Goal: Task Accomplishment & Management: Manage account settings

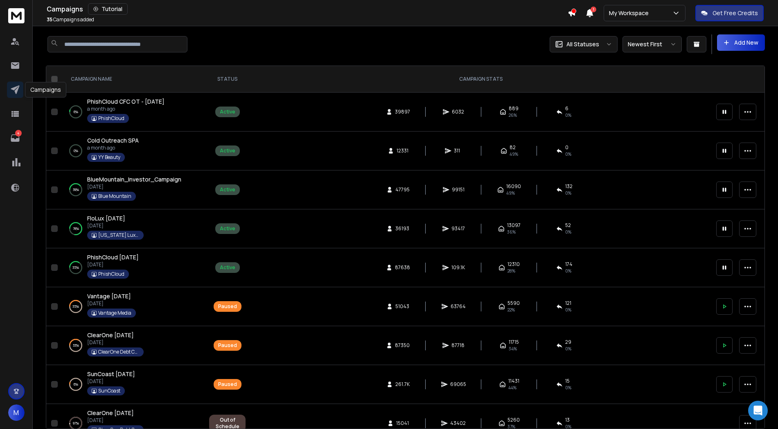
click at [165, 104] on span "PhishCloud CFC OT - [DATE]" at bounding box center [125, 101] width 77 height 8
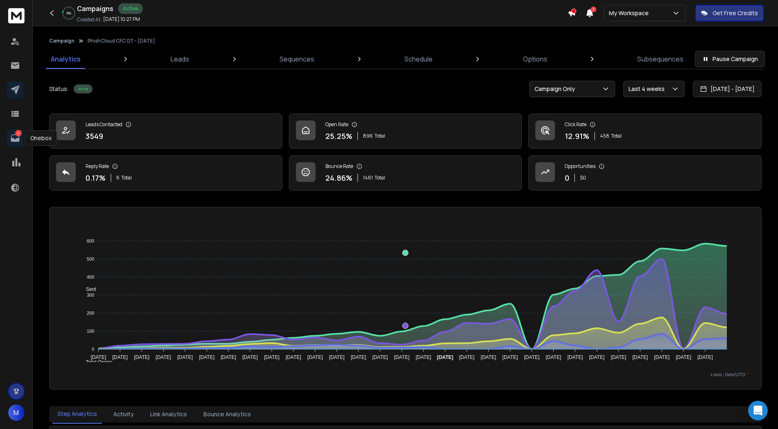
click at [20, 136] on icon at bounding box center [15, 138] width 10 height 10
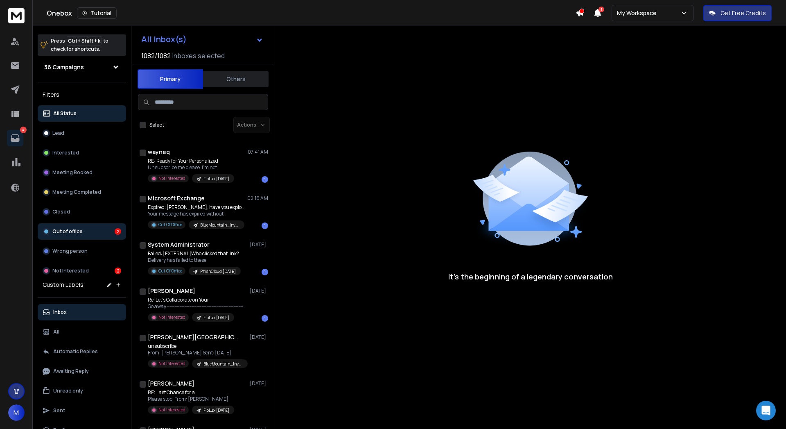
click at [80, 231] on p "Out of office" at bounding box center [67, 231] width 30 height 7
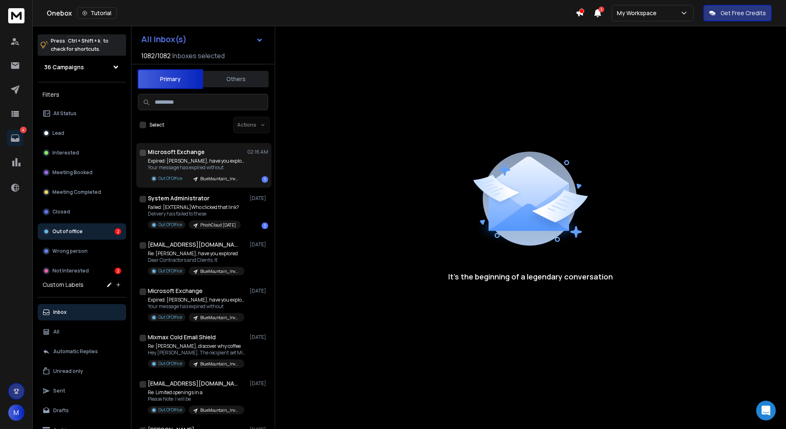
click at [213, 158] on p "Expired: Travis, have you explored" at bounding box center [197, 161] width 98 height 7
click at [212, 170] on p "Your message has expired without" at bounding box center [197, 167] width 98 height 7
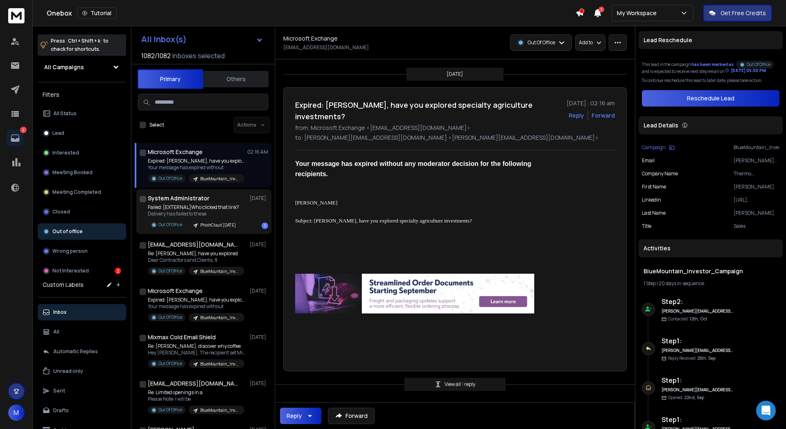
click at [193, 202] on div "System Administrator 13 Oct Failed: [EXTERNAL]Who clicked that link? Delivery h…" at bounding box center [208, 211] width 120 height 35
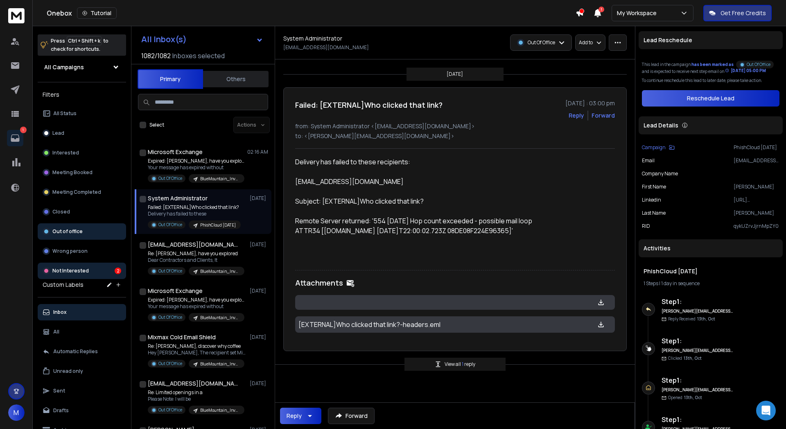
click at [78, 273] on p "Not Interested" at bounding box center [70, 270] width 36 height 7
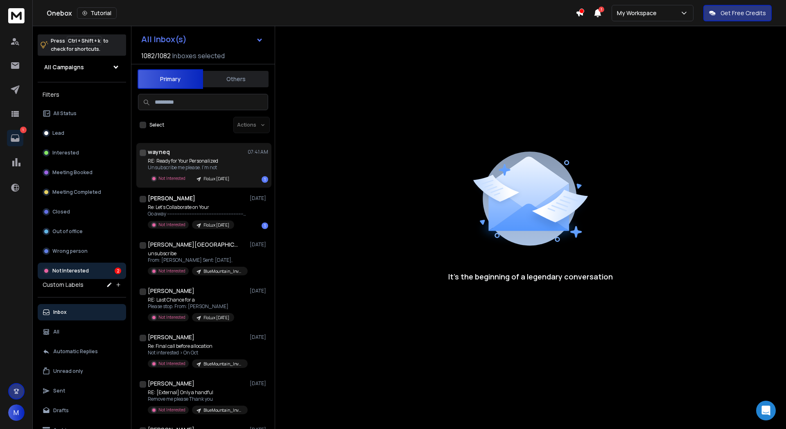
click at [210, 166] on p "Unsubscribe me please. I’m not" at bounding box center [191, 167] width 86 height 7
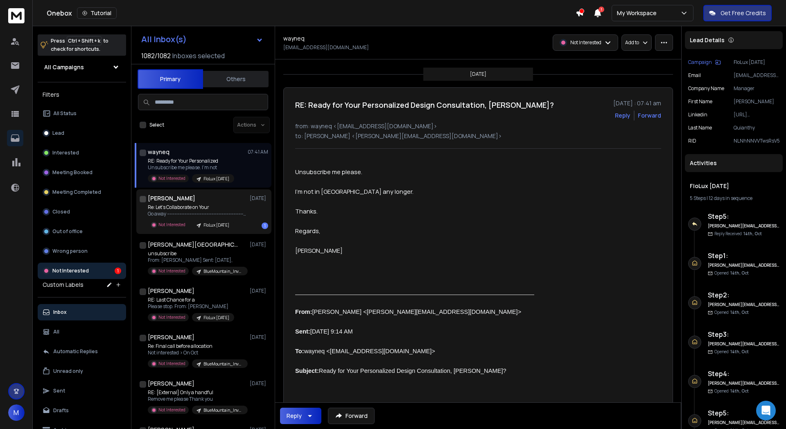
click at [204, 213] on p "Go away -----------------------------------------------------------------------…" at bounding box center [197, 213] width 98 height 7
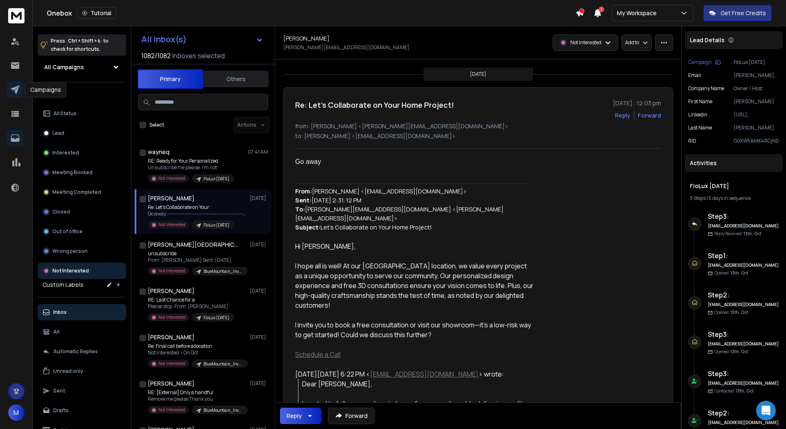
click at [16, 88] on icon at bounding box center [15, 90] width 9 height 9
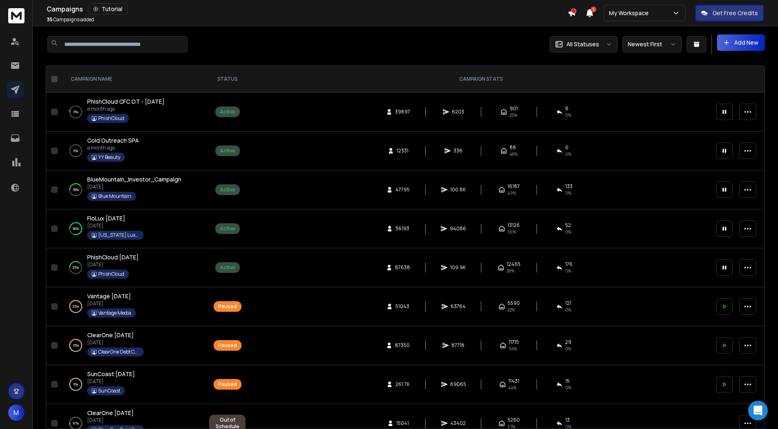
click at [125, 217] on span "FloLux August 2025" at bounding box center [106, 218] width 38 height 8
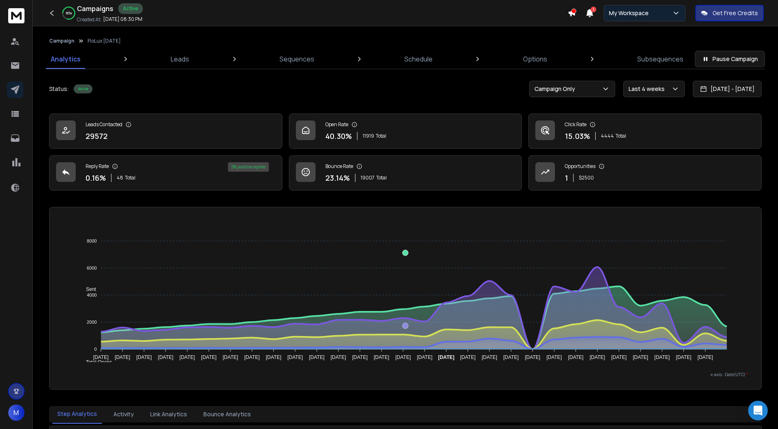
click at [679, 11] on icon "button" at bounding box center [676, 13] width 8 height 8
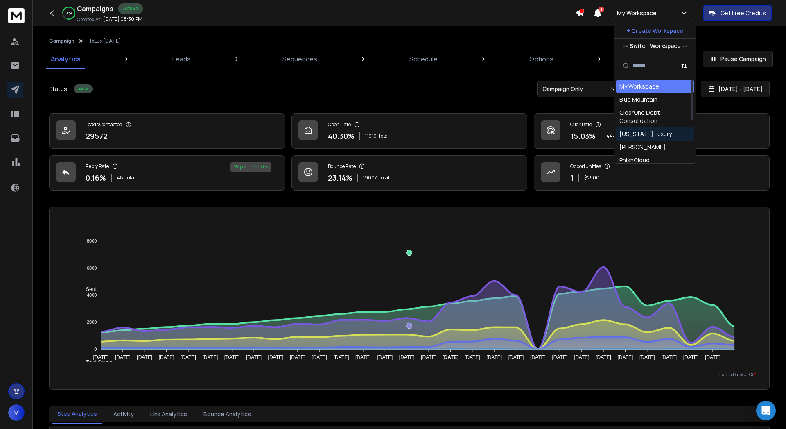
click at [642, 133] on div "Florida Luxury" at bounding box center [646, 134] width 52 height 8
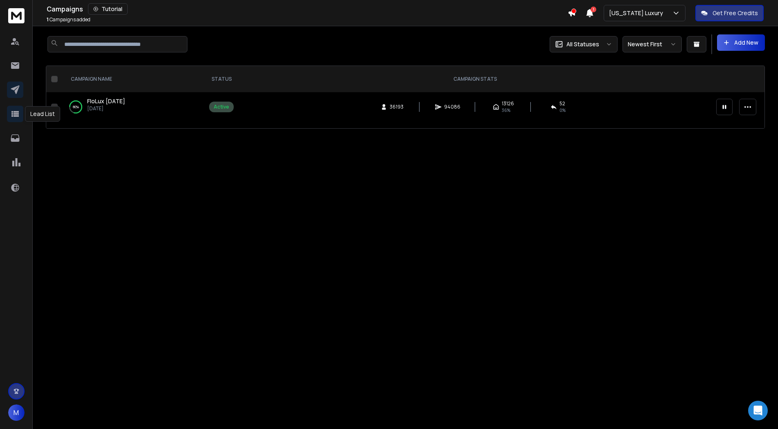
click at [12, 116] on icon at bounding box center [14, 114] width 7 height 6
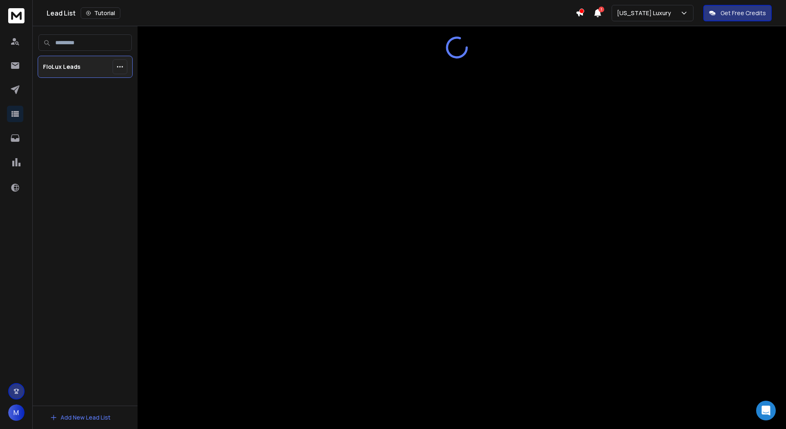
click at [81, 66] on div "FloLux Leads" at bounding box center [85, 67] width 95 height 22
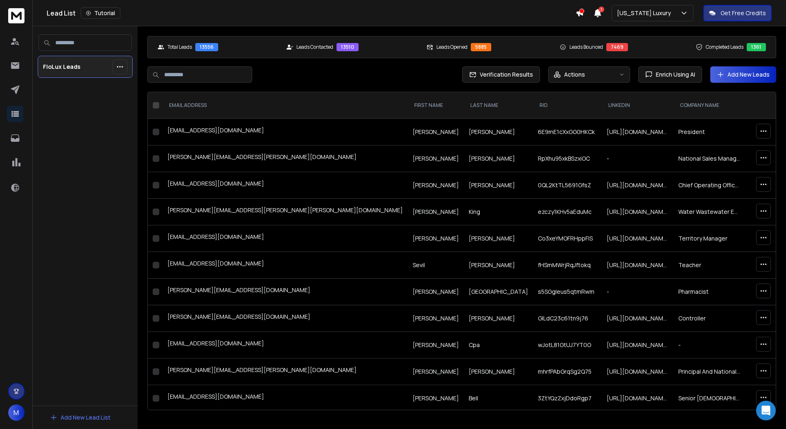
click at [753, 73] on link "Add New Leads" at bounding box center [743, 74] width 53 height 8
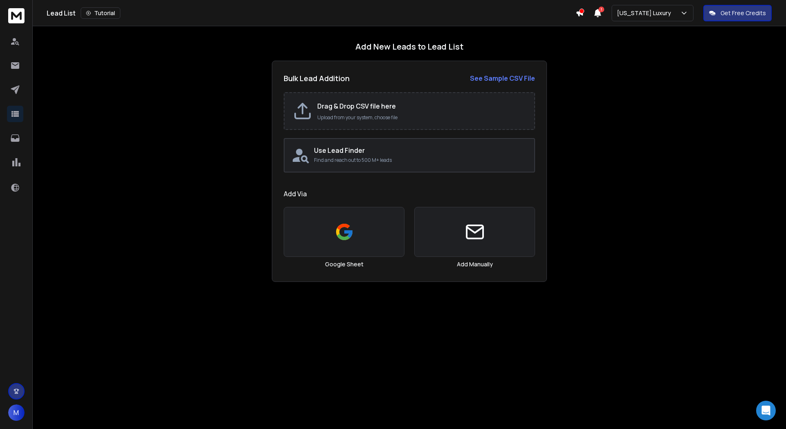
click at [173, 106] on div "Add New Leads to Lead List Bulk Lead Addition See Sample CSV File Drag & Drop C…" at bounding box center [409, 161] width 753 height 241
click at [691, 13] on button "[US_STATE] Luxury" at bounding box center [653, 13] width 82 height 16
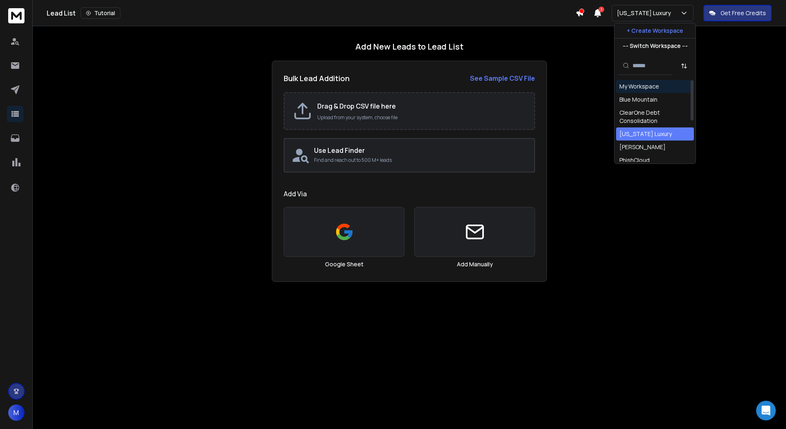
click at [648, 86] on div "My Workspace" at bounding box center [640, 86] width 40 height 8
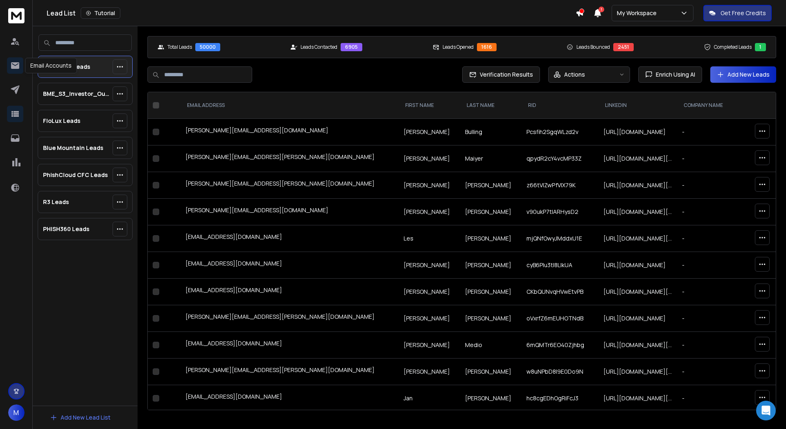
click at [17, 66] on icon at bounding box center [15, 65] width 8 height 7
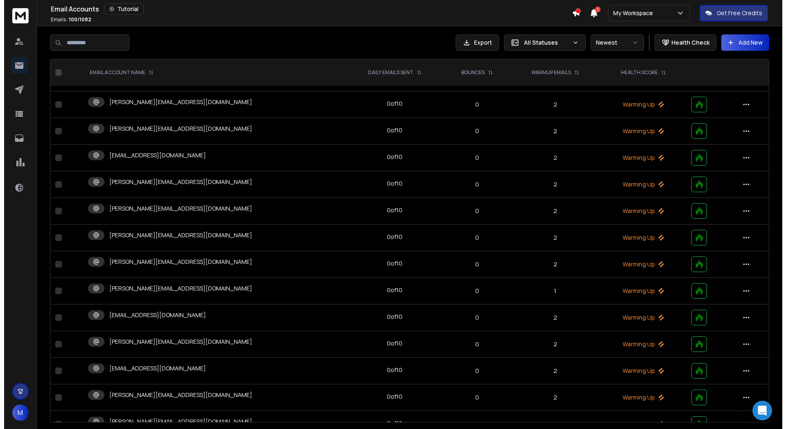
scroll to position [195, 0]
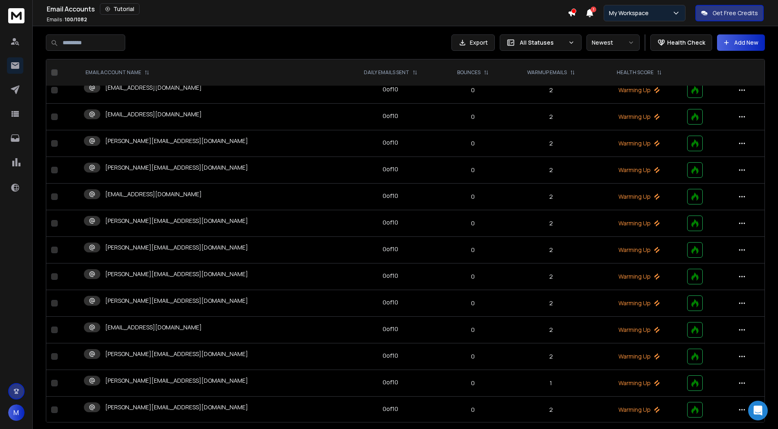
click at [664, 13] on div "My Workspace" at bounding box center [644, 13] width 71 height 8
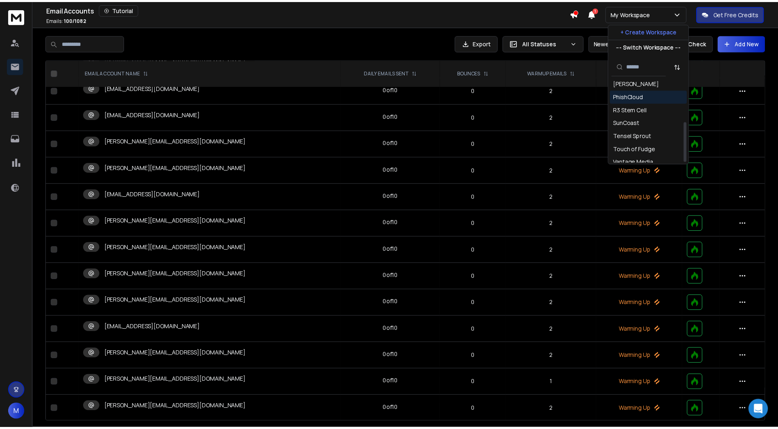
scroll to position [84, 0]
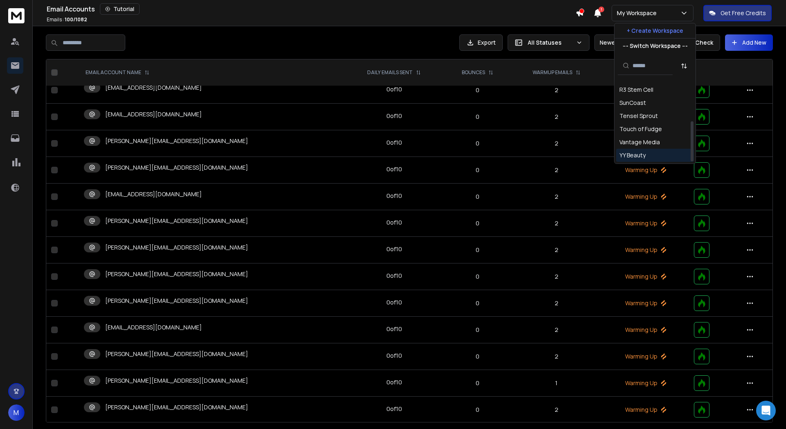
click at [633, 154] on div "YY Beauty" at bounding box center [633, 155] width 26 height 8
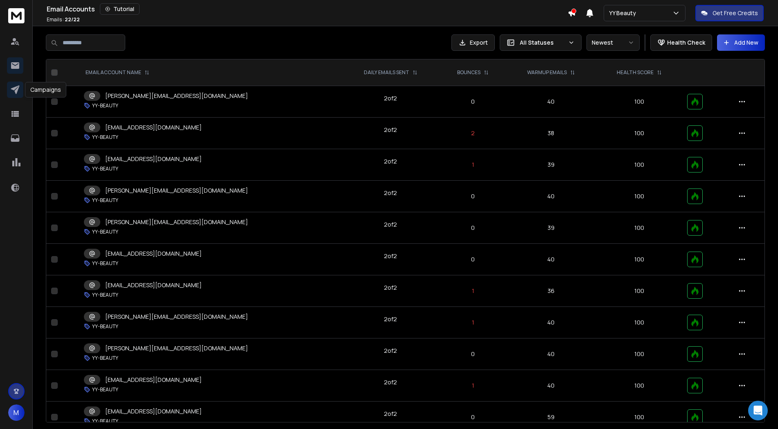
click at [13, 91] on icon at bounding box center [15, 90] width 10 height 10
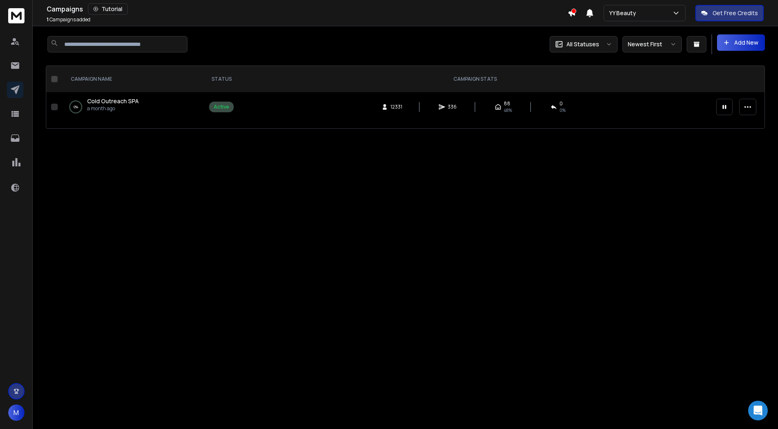
click at [136, 100] on span "Cold Outreach SPA" at bounding box center [113, 101] width 52 height 8
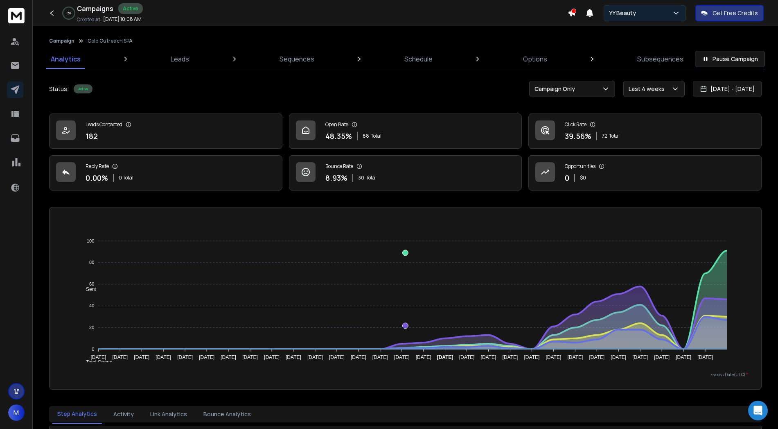
click at [672, 14] on div "YY Beauty" at bounding box center [644, 13] width 71 height 8
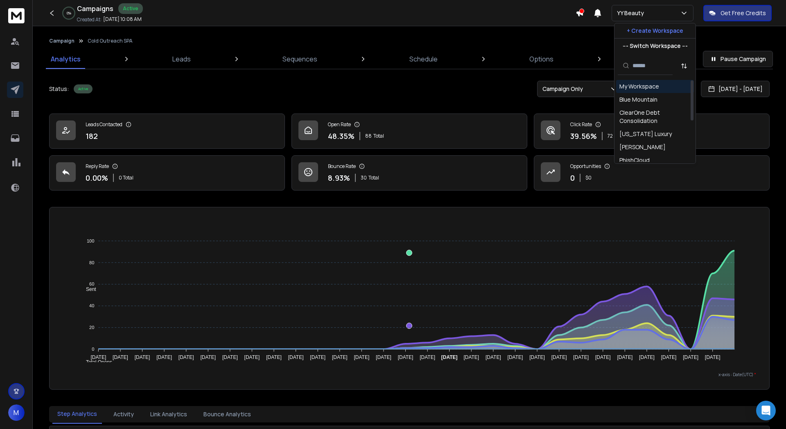
click at [641, 84] on div "My Workspace" at bounding box center [640, 86] width 40 height 8
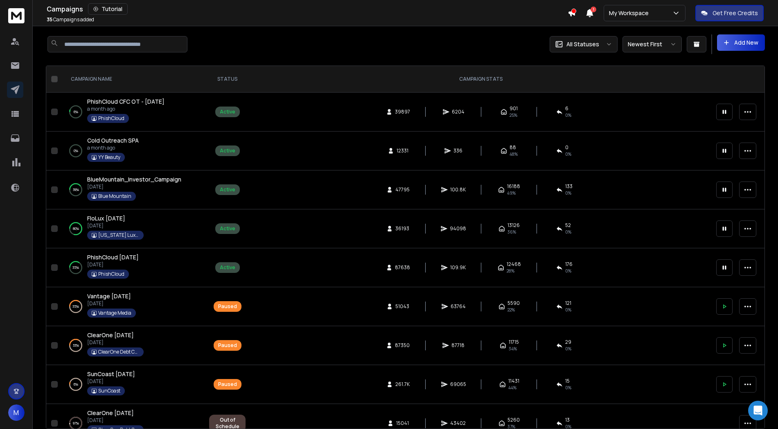
click at [165, 101] on span "PhishCloud CFC OT - [DATE]" at bounding box center [125, 101] width 77 height 8
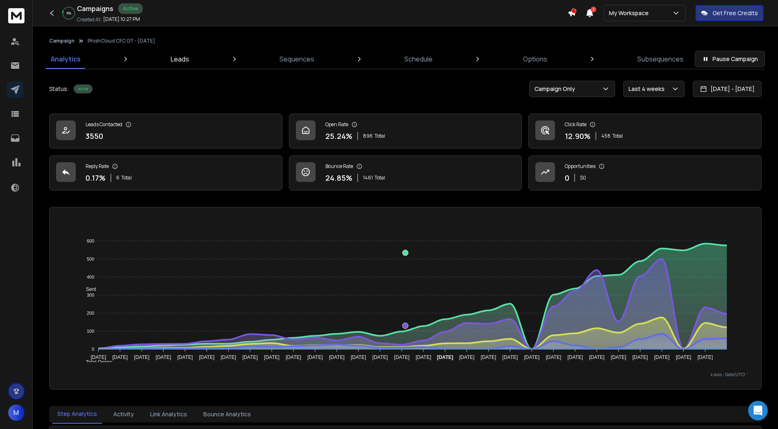
click at [177, 57] on p "Leads" at bounding box center [180, 59] width 18 height 10
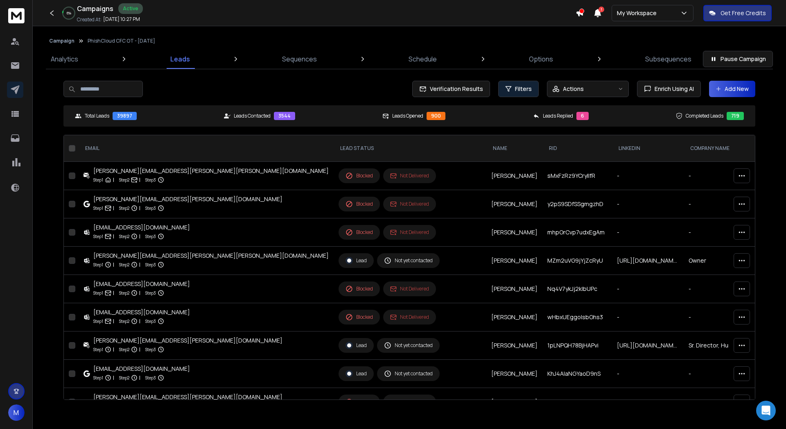
click at [520, 88] on span "Filters" at bounding box center [523, 89] width 17 height 8
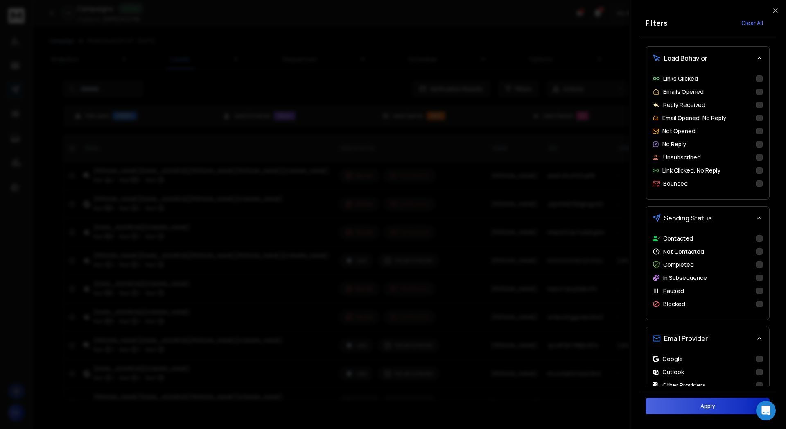
click at [756, 265] on button "Completed" at bounding box center [759, 264] width 7 height 7
drag, startPoint x: 712, startPoint y: 406, endPoint x: 684, endPoint y: 394, distance: 30.2
click at [711, 407] on button "Apply" at bounding box center [708, 406] width 124 height 16
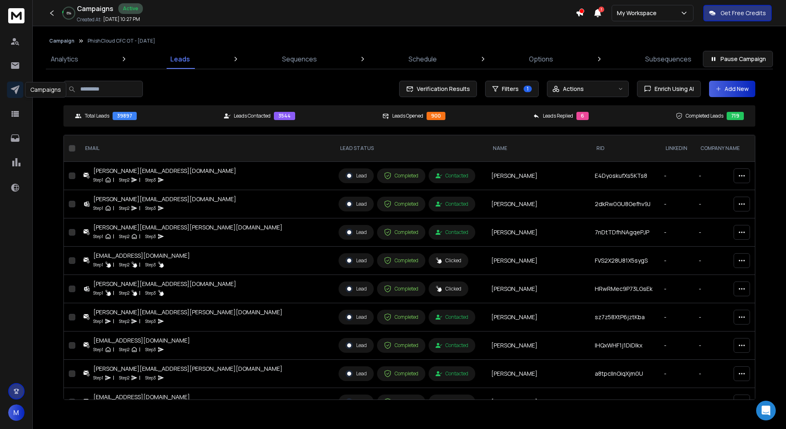
click at [17, 90] on icon at bounding box center [15, 90] width 9 height 9
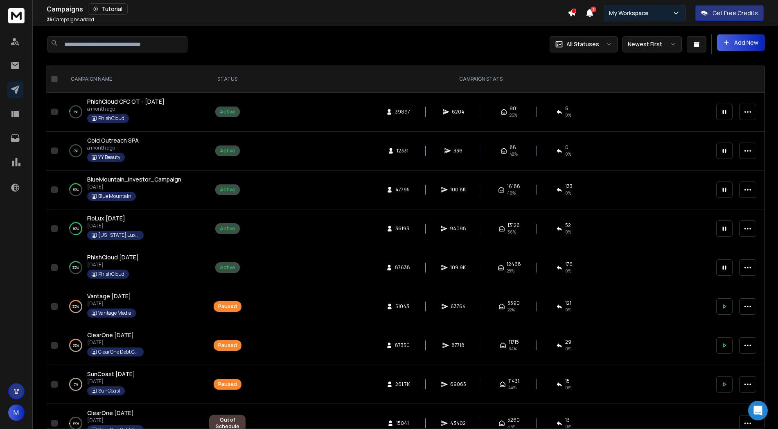
click at [681, 13] on icon "button" at bounding box center [676, 13] width 8 height 8
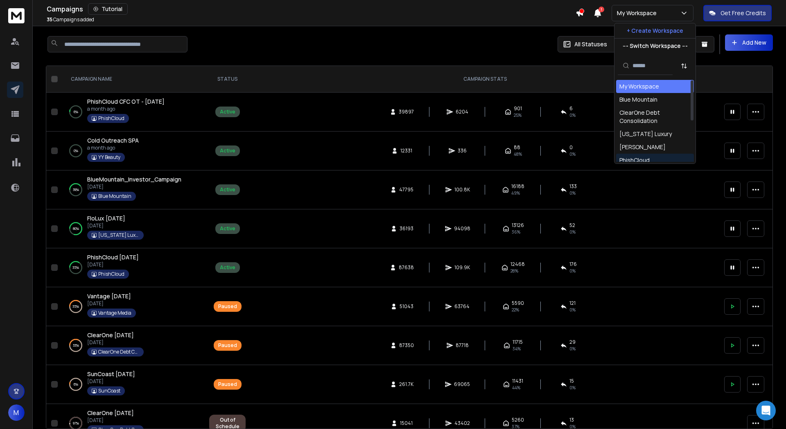
click at [642, 155] on div "PhishCloud" at bounding box center [655, 160] width 78 height 13
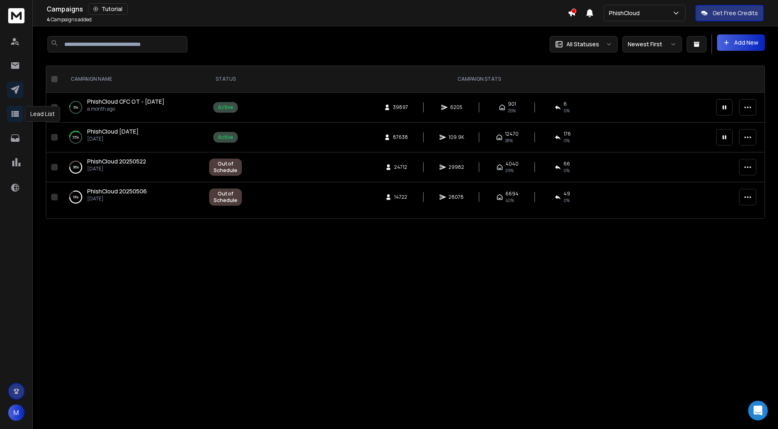
click at [16, 113] on icon at bounding box center [14, 114] width 7 height 6
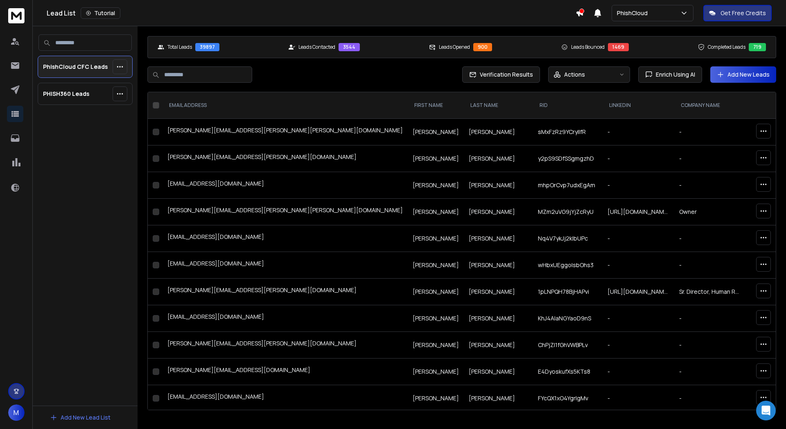
click at [749, 72] on link "Add New Leads" at bounding box center [743, 74] width 53 height 8
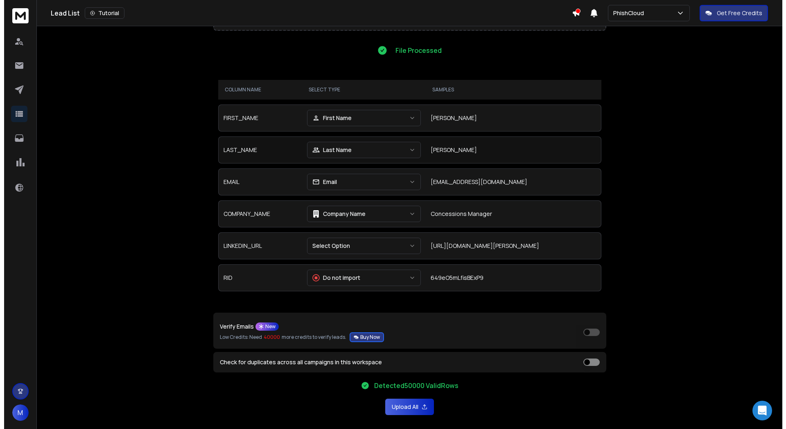
scroll to position [140, 0]
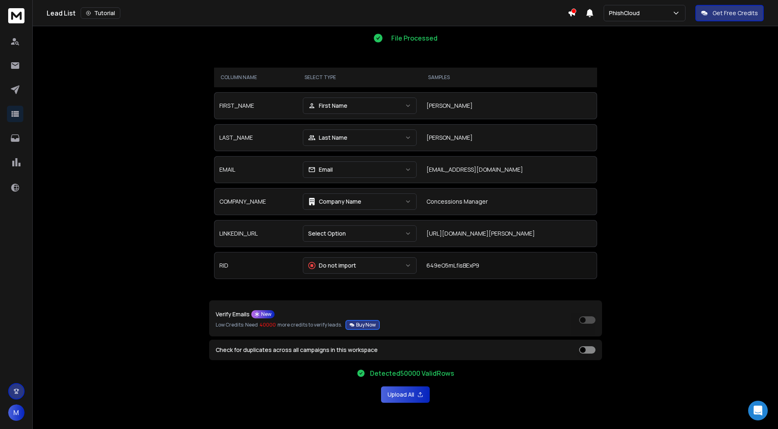
click at [407, 265] on icon "button" at bounding box center [408, 266] width 3 height 2
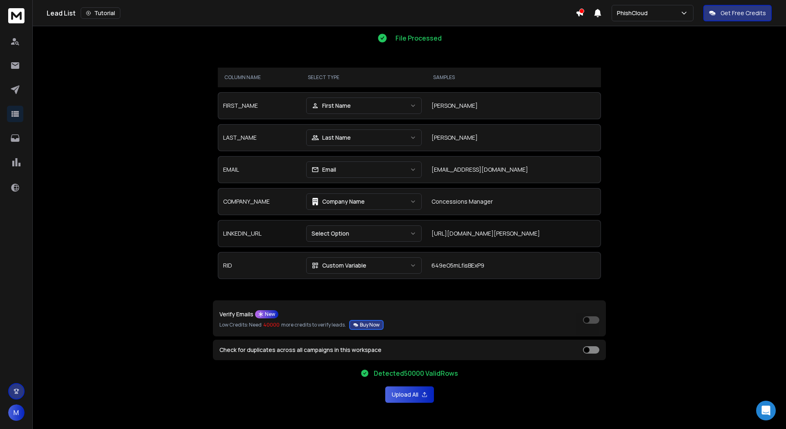
click at [410, 235] on icon "button" at bounding box center [413, 233] width 7 height 7
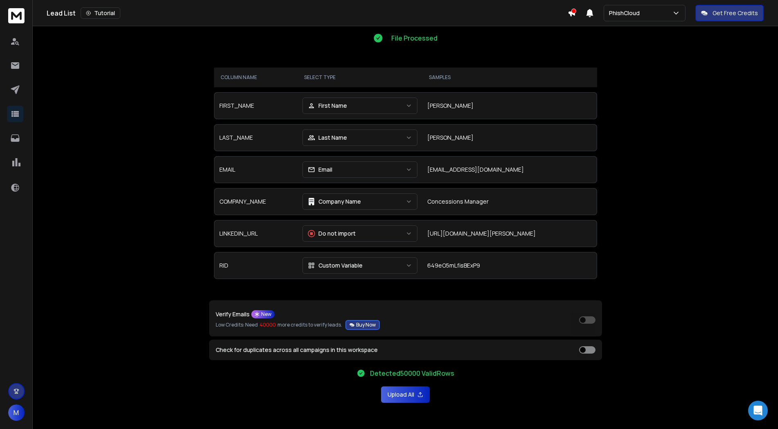
click at [583, 350] on button "Check for duplicates across all campaigns in this workspace" at bounding box center [587, 349] width 16 height 7
click at [411, 396] on button "Upload All" at bounding box center [405, 394] width 49 height 16
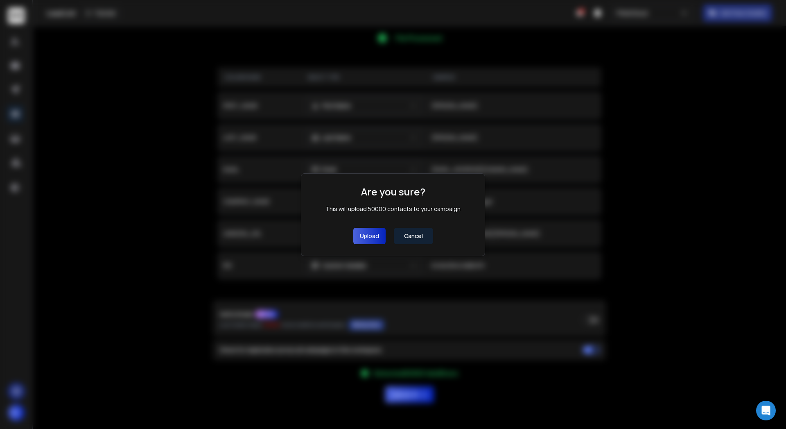
click at [370, 237] on button "Upload" at bounding box center [369, 236] width 32 height 16
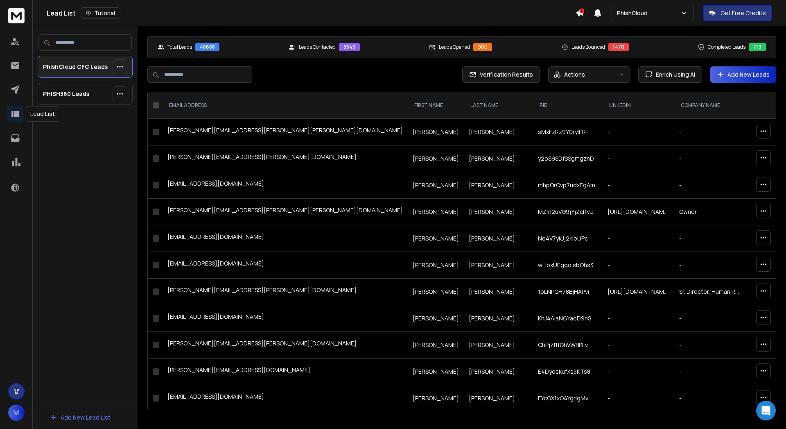
click at [18, 117] on icon at bounding box center [15, 114] width 10 height 10
click at [18, 92] on icon at bounding box center [15, 90] width 10 height 10
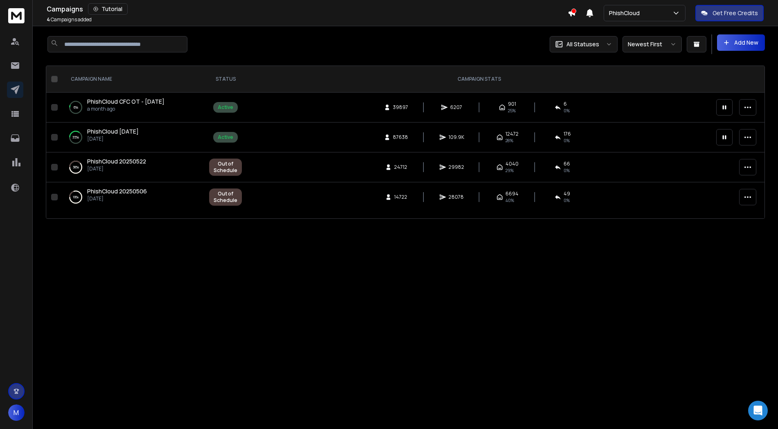
click at [124, 131] on span "PhishCloud [DATE]" at bounding box center [113, 131] width 52 height 8
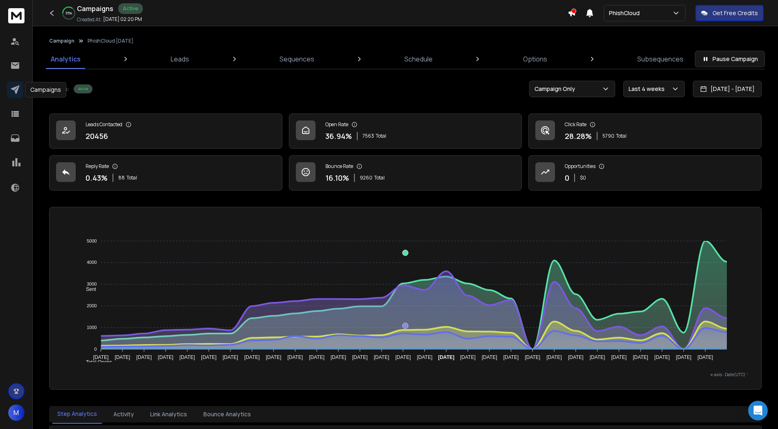
click at [13, 92] on icon at bounding box center [15, 90] width 10 height 10
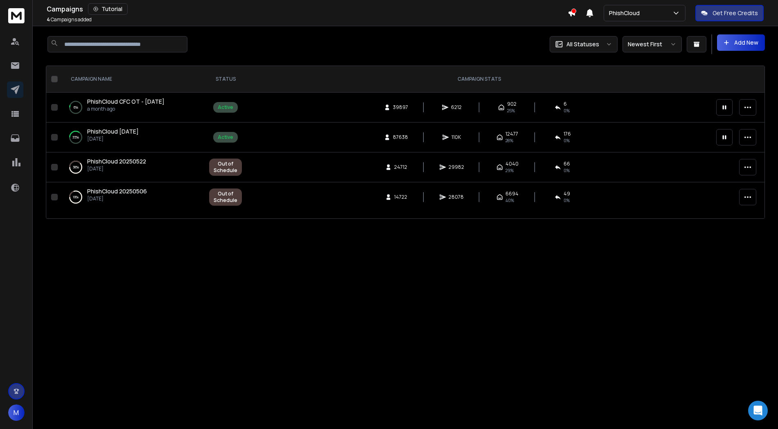
click at [149, 104] on span "PhishCloud CFC OT - [DATE]" at bounding box center [125, 101] width 77 height 8
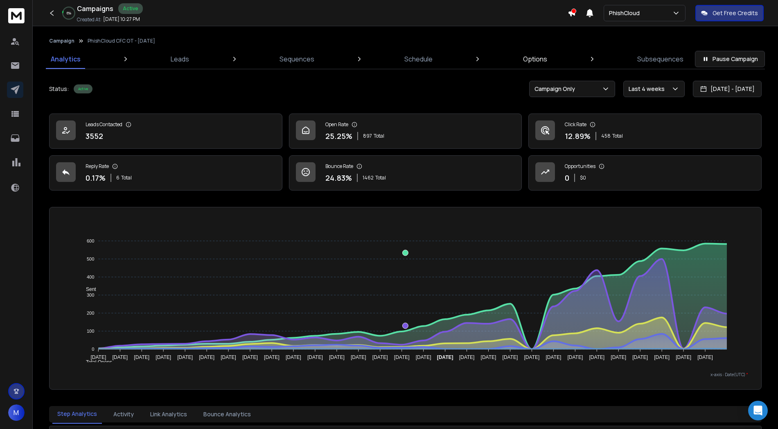
click at [536, 62] on p "Options" at bounding box center [535, 59] width 24 height 10
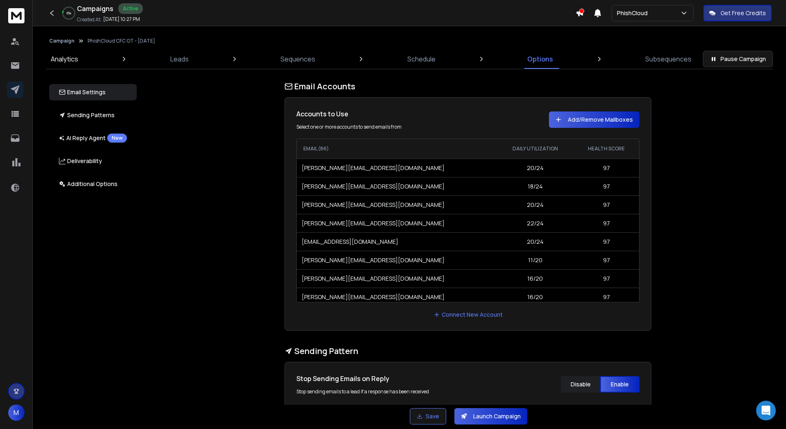
click at [65, 57] on p "Analytics" at bounding box center [64, 59] width 27 height 10
